Goal: Task Accomplishment & Management: Use online tool/utility

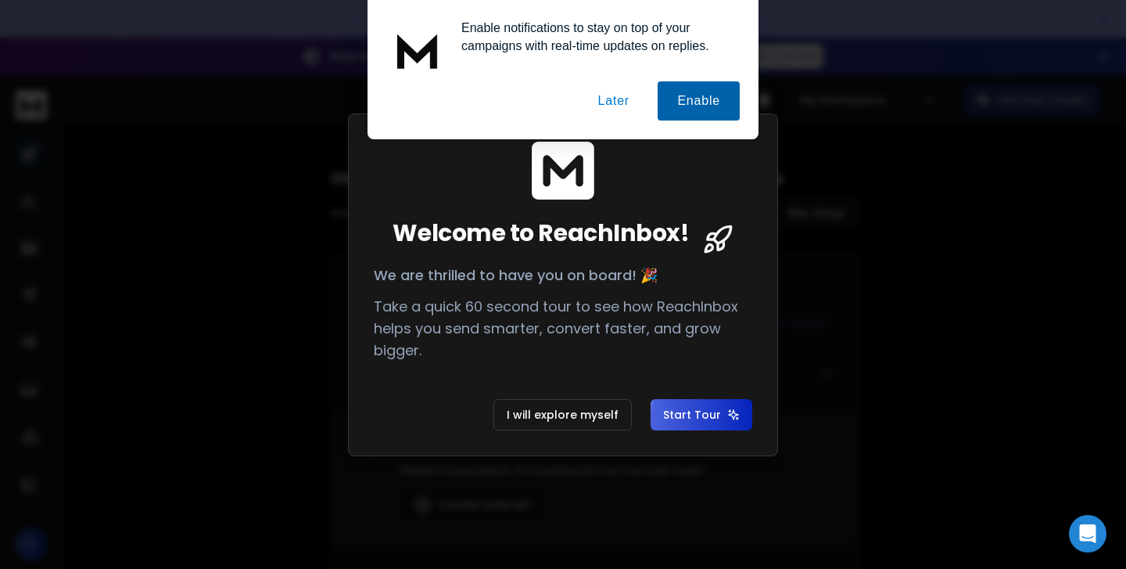
click at [701, 105] on button "Enable" at bounding box center [699, 100] width 82 height 39
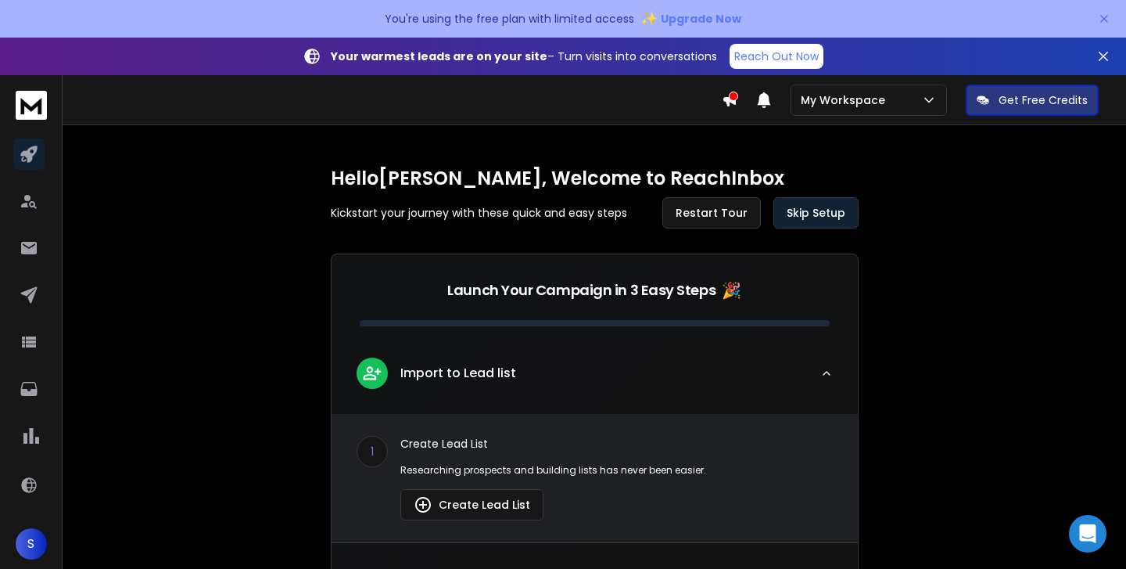
click at [828, 214] on span "Skip Setup" at bounding box center [816, 213] width 59 height 16
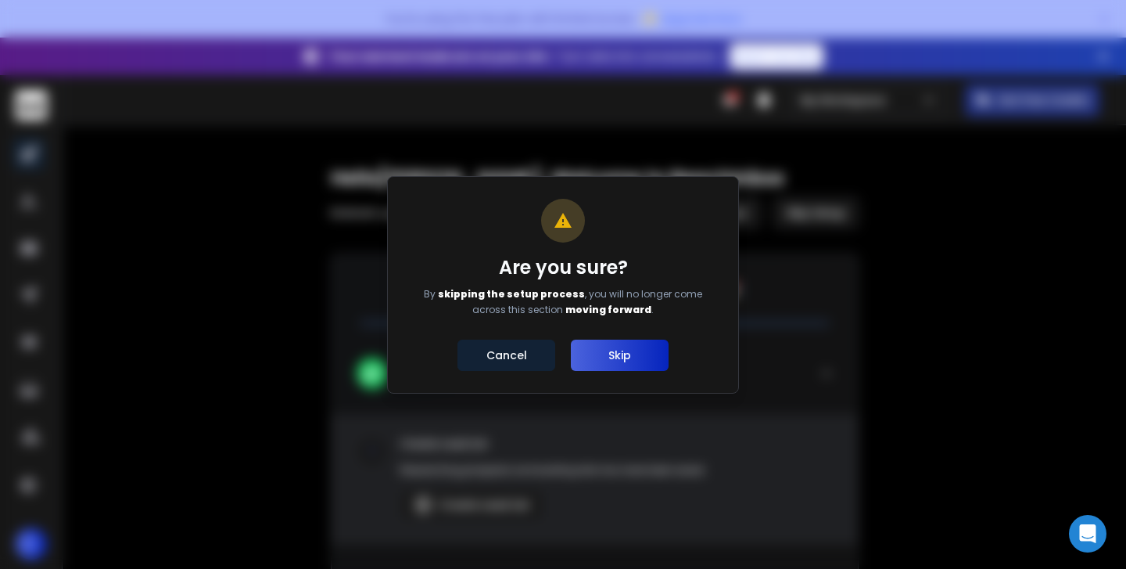
click at [620, 359] on button "Skip" at bounding box center [620, 354] width 98 height 31
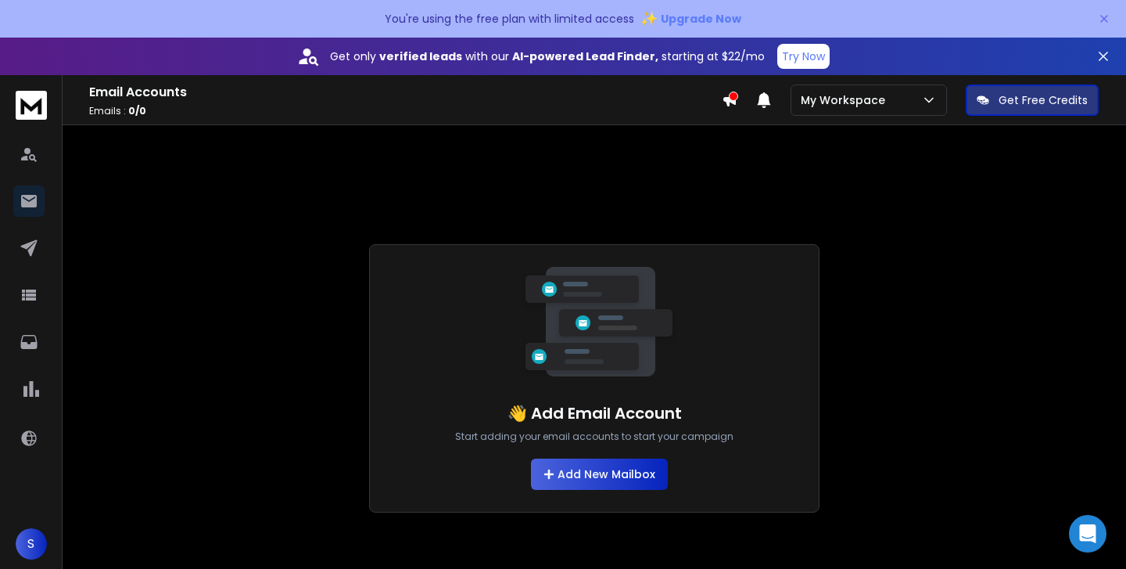
click at [936, 265] on div "👋 Add Email Account Start adding your email accounts to start your campaign Add…" at bounding box center [595, 378] width 1014 height 268
click at [619, 475] on button "Add New Mailbox" at bounding box center [599, 473] width 137 height 31
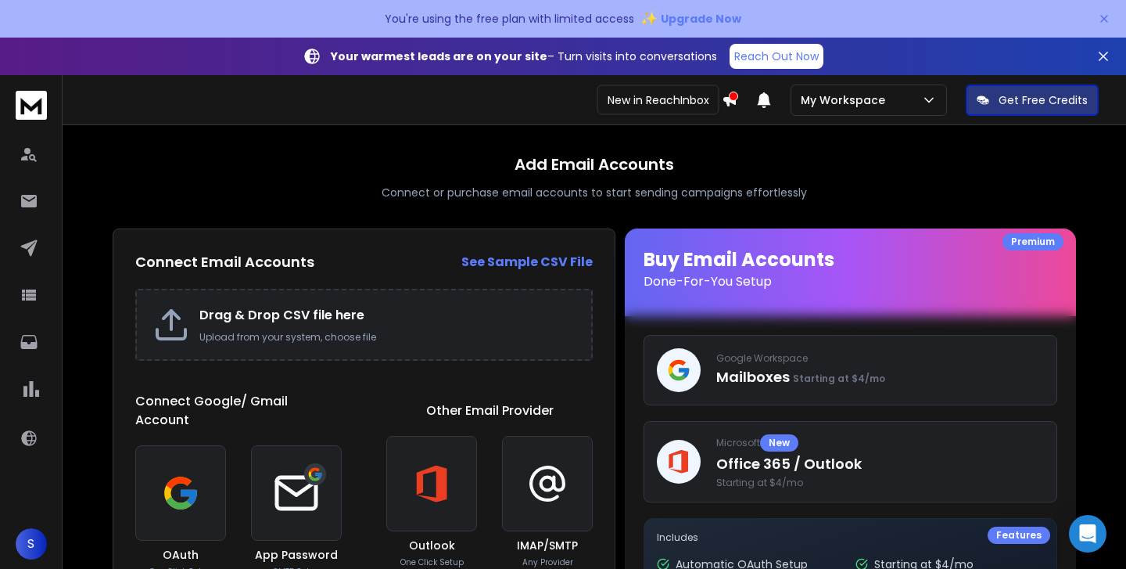
click at [736, 92] on div at bounding box center [733, 96] width 9 height 9
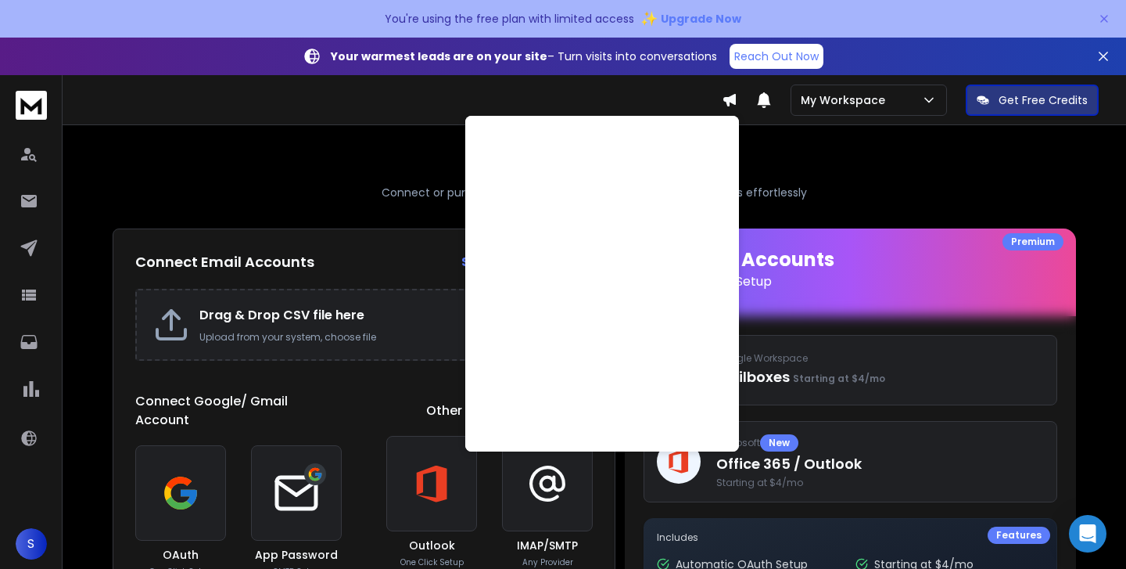
click at [871, 173] on div "Add Email Accounts Connect or purchase email accounts to start sending campaign…" at bounding box center [595, 176] width 1064 height 47
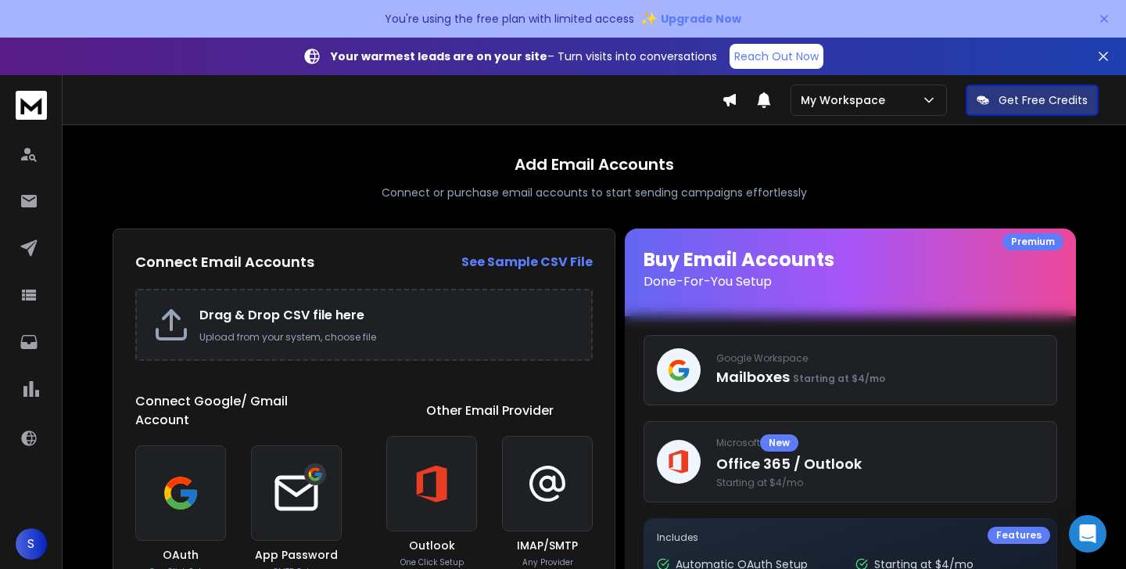
click at [28, 101] on img at bounding box center [31, 105] width 31 height 29
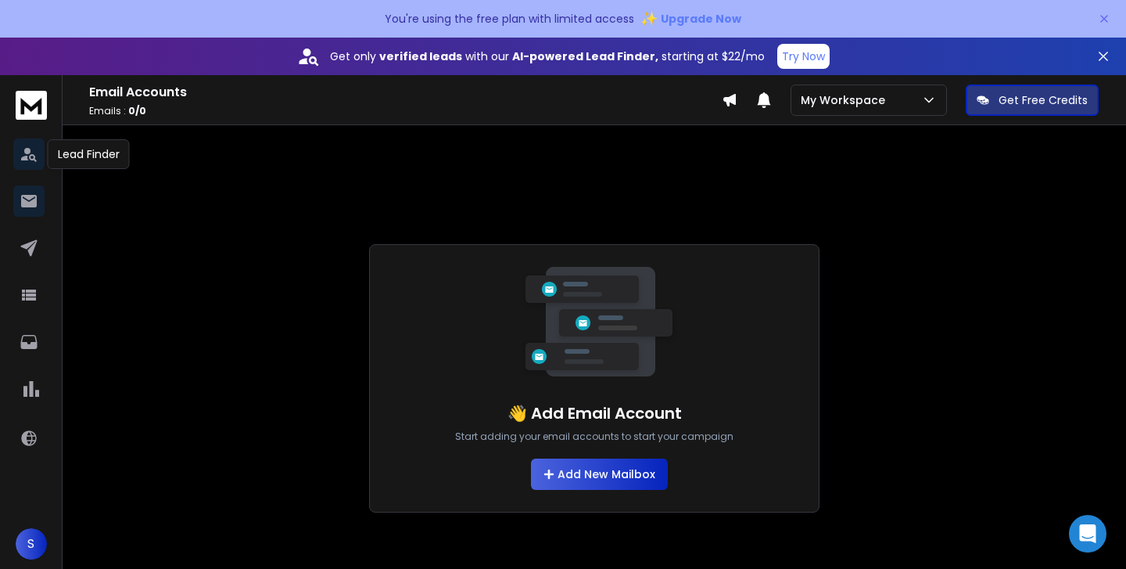
click at [26, 163] on icon at bounding box center [29, 154] width 19 height 19
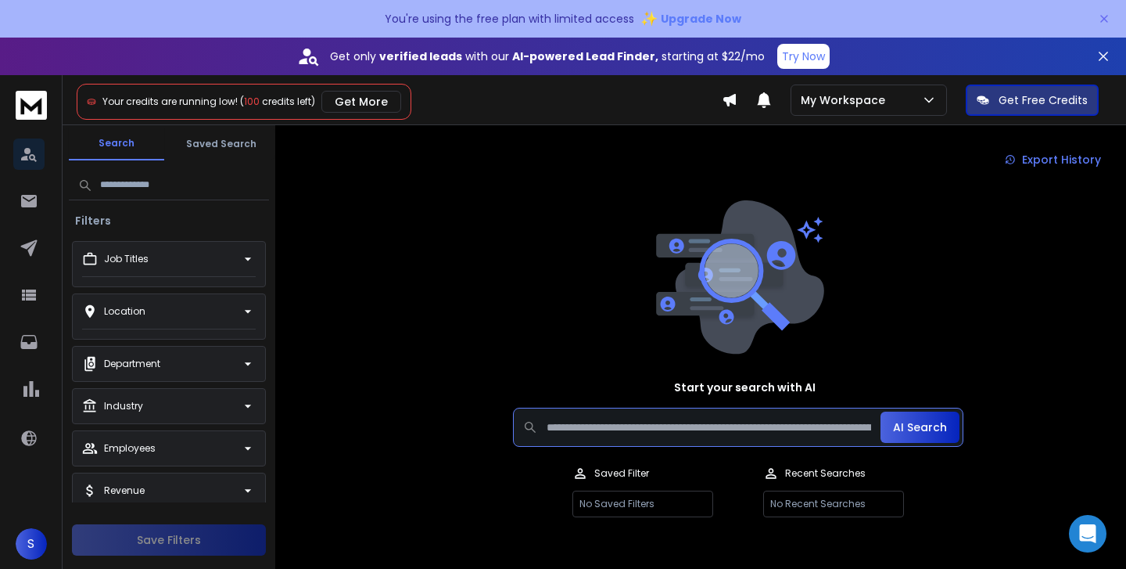
click at [628, 431] on textarea at bounding box center [709, 426] width 325 height 31
type textarea "**********"
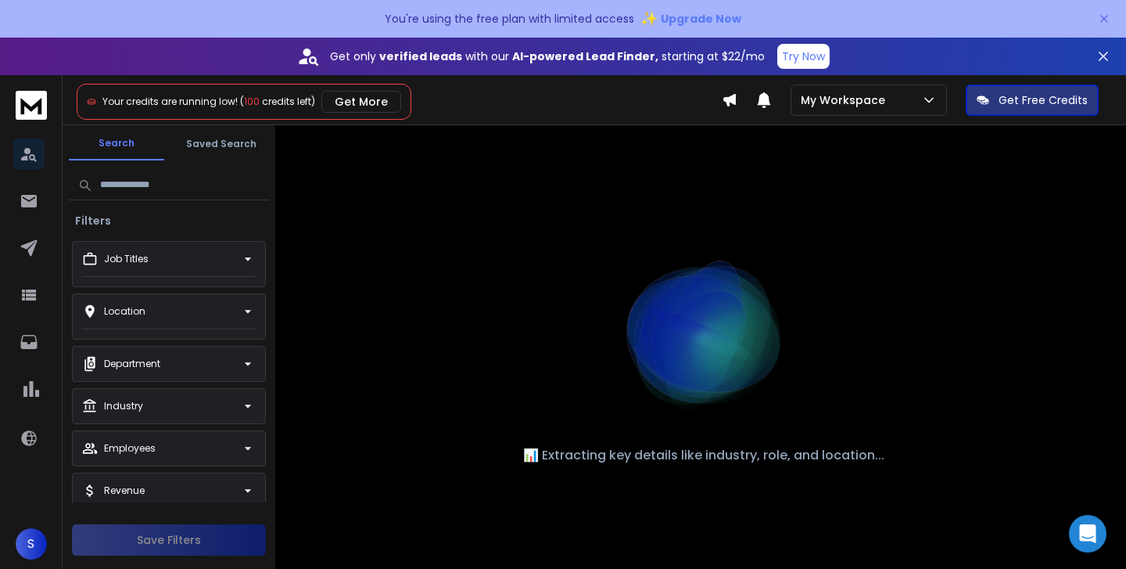
type input "**********"
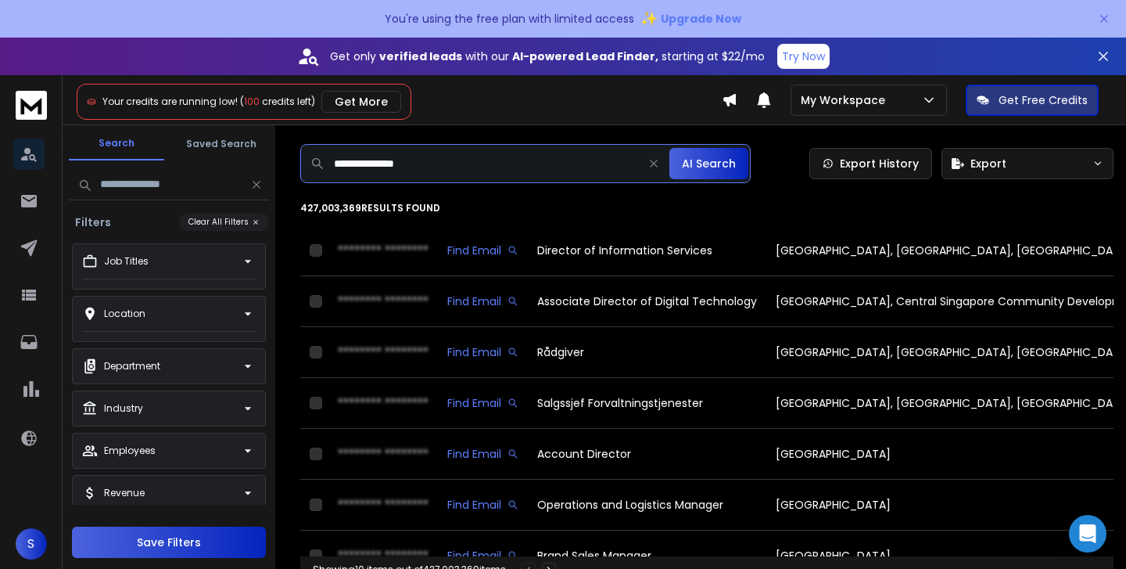
scroll to position [224, 0]
